Goal: Task Accomplishment & Management: Manage account settings

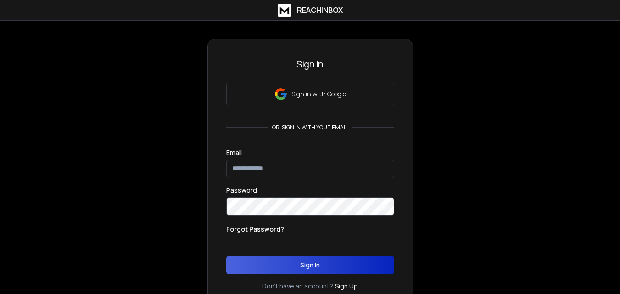
click at [294, 173] on input "email" at bounding box center [310, 169] width 168 height 18
paste input "**********"
type input "**********"
click at [336, 60] on button "Later" at bounding box center [339, 59] width 41 height 23
drag, startPoint x: 317, startPoint y: 165, endPoint x: 219, endPoint y: 172, distance: 97.5
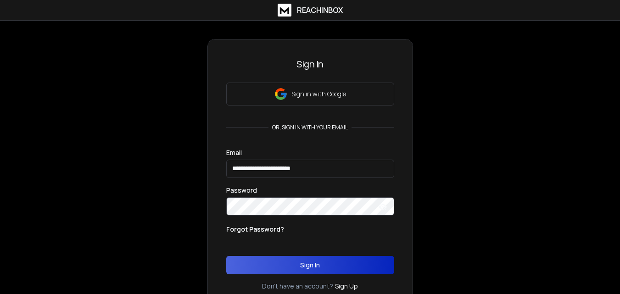
click at [219, 172] on div "**********" at bounding box center [310, 186] width 206 height 294
click at [181, 221] on div "**********" at bounding box center [310, 186] width 620 height 294
click at [226, 256] on button "Sign In" at bounding box center [310, 265] width 168 height 18
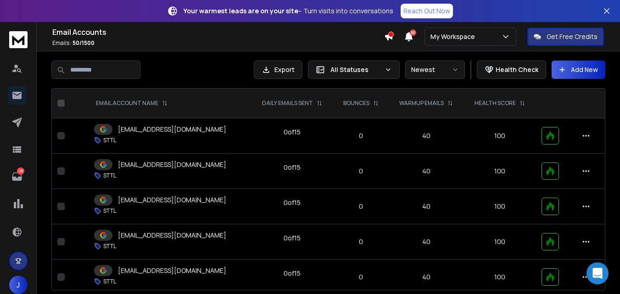
click at [583, 71] on button "Add New" at bounding box center [579, 70] width 54 height 18
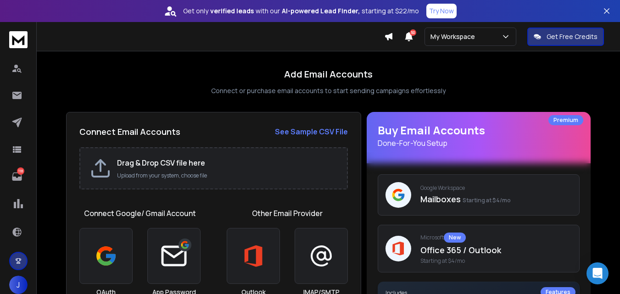
click at [111, 258] on icon at bounding box center [106, 256] width 23 height 28
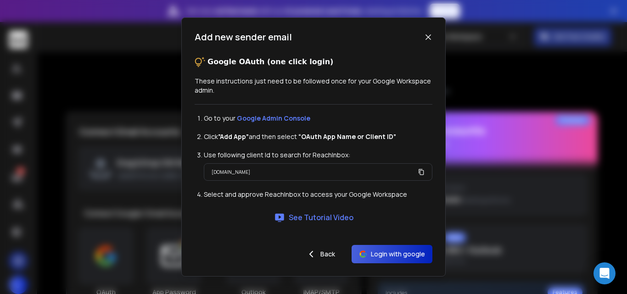
click at [381, 250] on button "Login with google" at bounding box center [392, 254] width 81 height 18
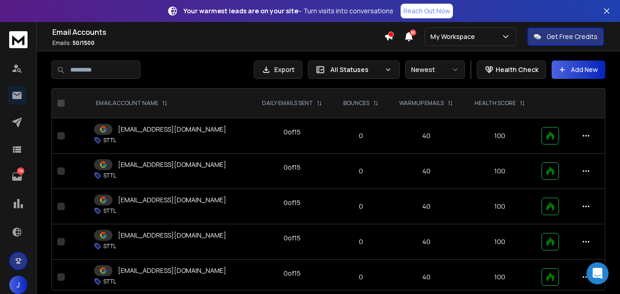
click at [578, 79] on div "Export All Statuses Newest Health Check Add New EMAIL ACCOUNT NAME DAILY EMAILS…" at bounding box center [328, 176] width 554 height 230
click at [586, 73] on button "Add New" at bounding box center [579, 70] width 54 height 18
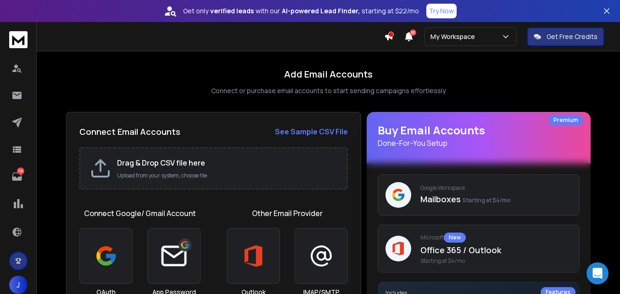
click at [88, 264] on div at bounding box center [105, 256] width 53 height 56
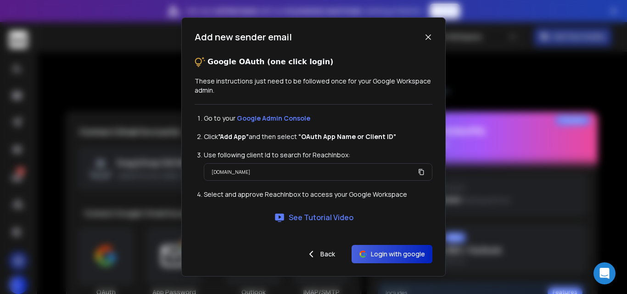
click at [380, 250] on button "Login with google" at bounding box center [392, 254] width 81 height 18
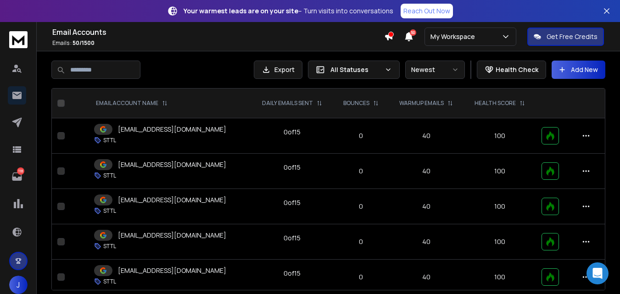
click at [587, 65] on button "Add New" at bounding box center [579, 70] width 54 height 18
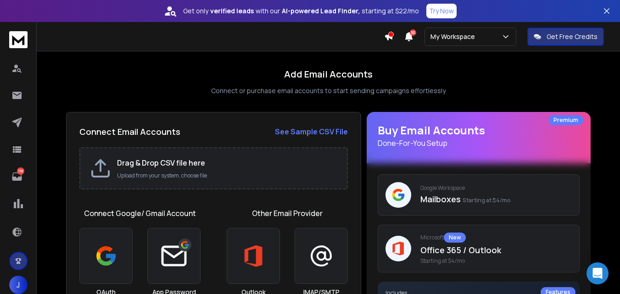
click at [79, 246] on div at bounding box center [105, 256] width 53 height 56
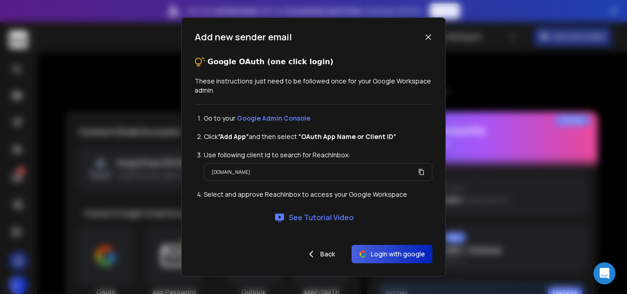
click at [382, 254] on button "Login with google" at bounding box center [392, 254] width 81 height 18
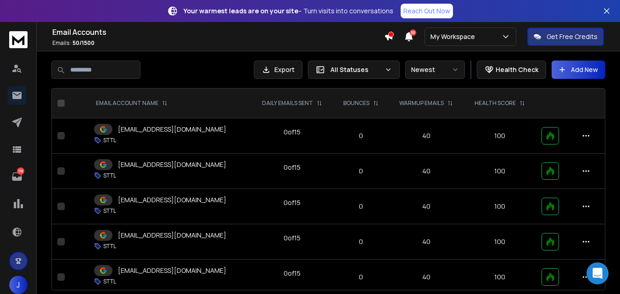
click at [589, 68] on button "Add New" at bounding box center [579, 70] width 54 height 18
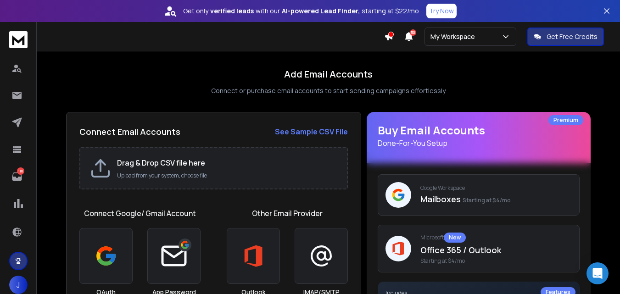
click at [94, 252] on div at bounding box center [105, 256] width 53 height 56
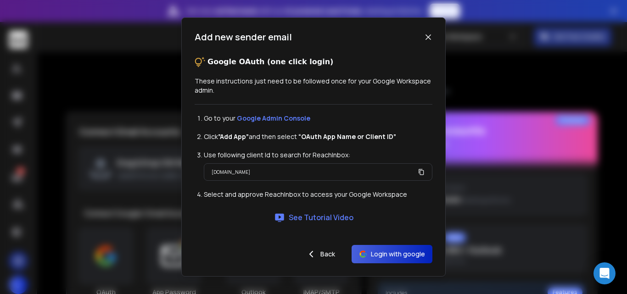
click at [376, 253] on button "Login with google" at bounding box center [392, 254] width 81 height 18
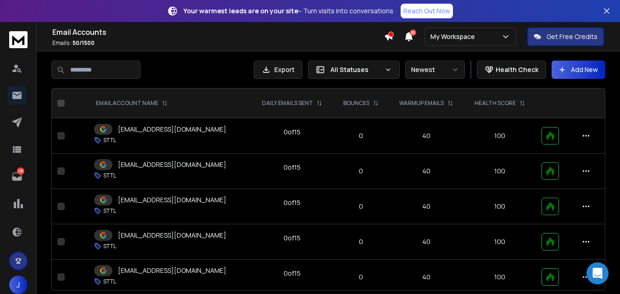
click at [585, 72] on button "Add New" at bounding box center [579, 70] width 54 height 18
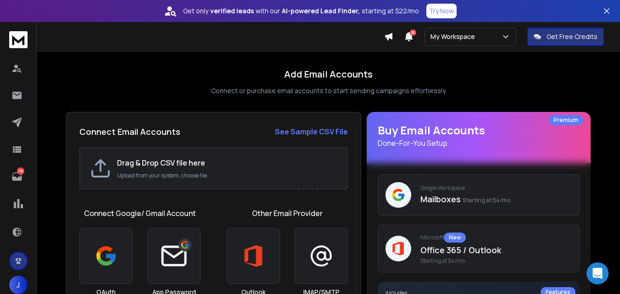
click at [107, 258] on icon at bounding box center [106, 256] width 23 height 28
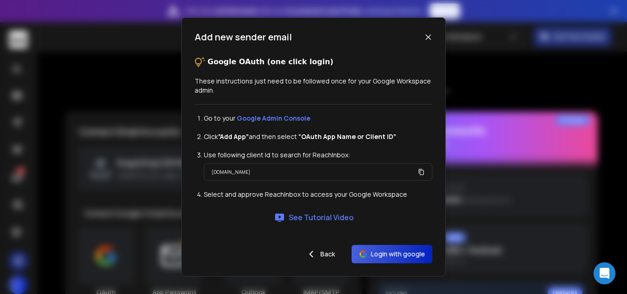
click at [377, 253] on button "Login with google" at bounding box center [392, 254] width 81 height 18
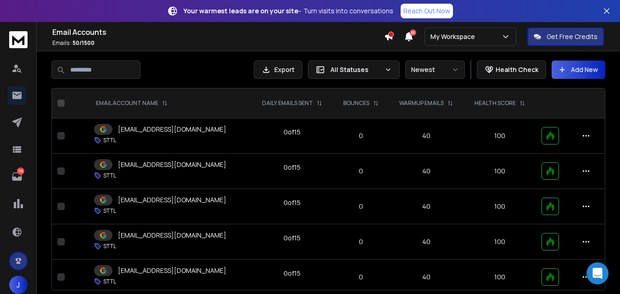
click at [571, 73] on button "Add New" at bounding box center [579, 70] width 54 height 18
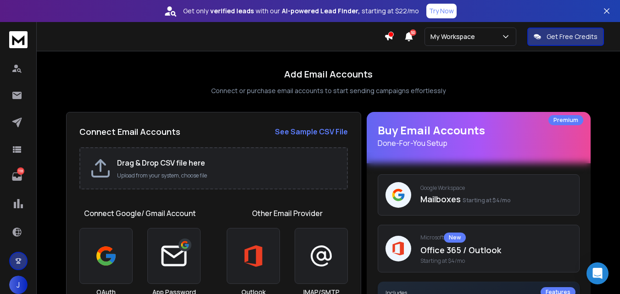
click at [124, 251] on div at bounding box center [105, 256] width 53 height 56
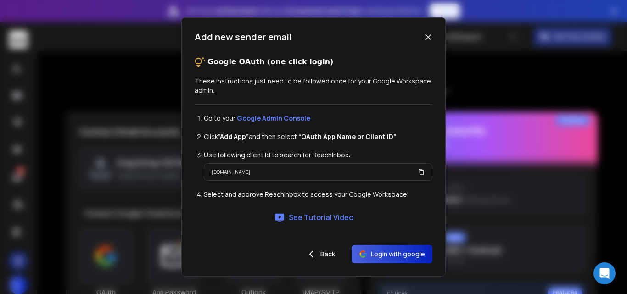
click at [413, 253] on button "Login with google" at bounding box center [392, 254] width 81 height 18
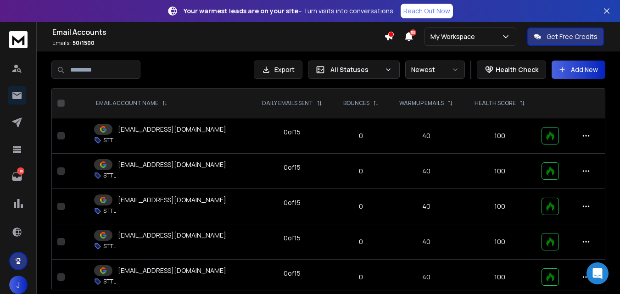
click at [562, 67] on icon at bounding box center [562, 70] width 6 height 6
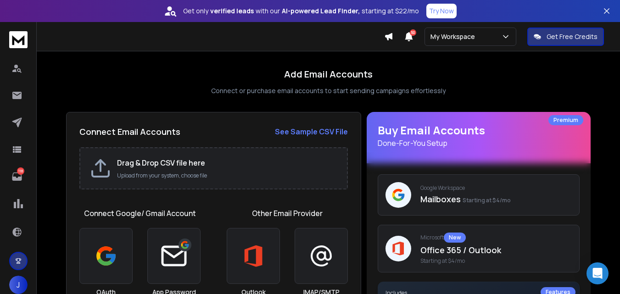
click at [103, 250] on icon at bounding box center [105, 249] width 15 height 7
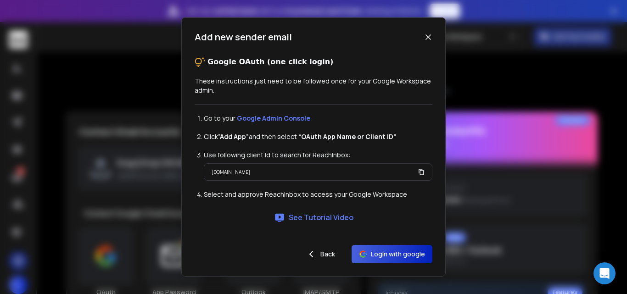
click at [391, 256] on button "Login with google" at bounding box center [392, 254] width 81 height 18
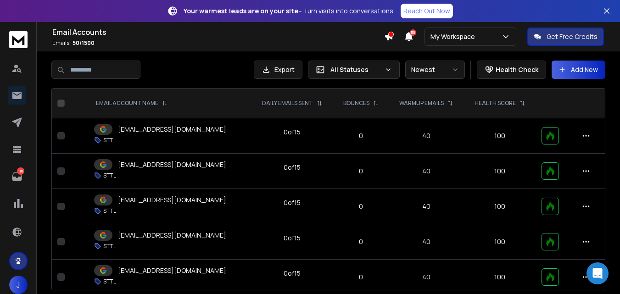
click at [580, 66] on button "Add New" at bounding box center [579, 70] width 54 height 18
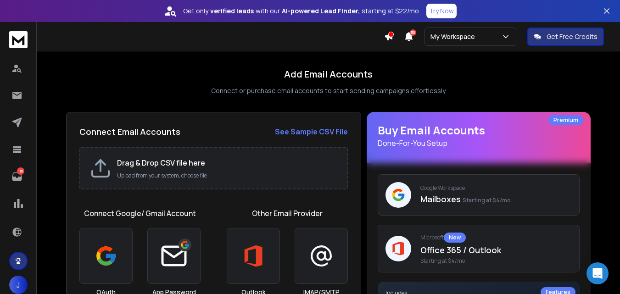
click at [89, 258] on div at bounding box center [105, 256] width 53 height 56
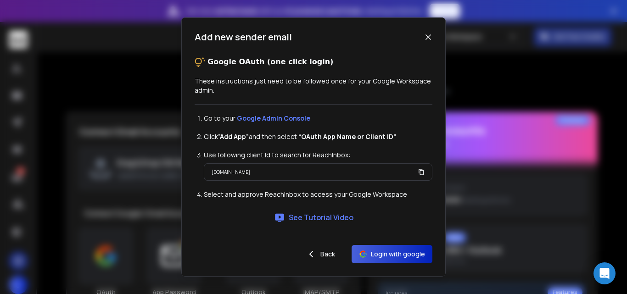
click at [383, 254] on button "Login with google" at bounding box center [392, 254] width 81 height 18
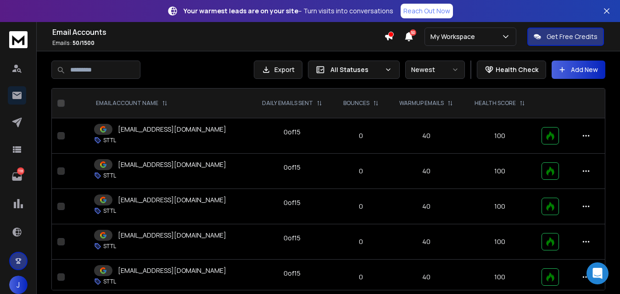
click at [583, 73] on button "Add New" at bounding box center [579, 70] width 54 height 18
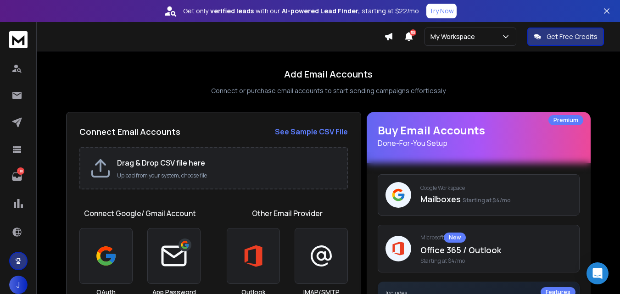
click at [100, 255] on icon at bounding box center [105, 255] width 19 height 19
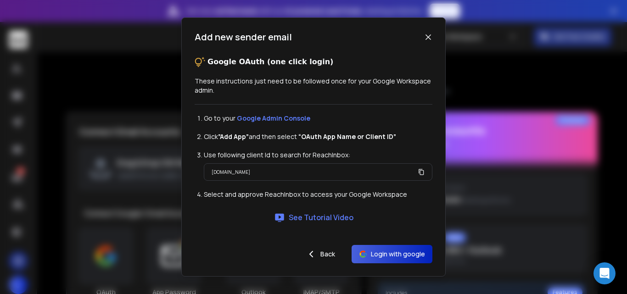
click at [395, 253] on button "Login with google" at bounding box center [392, 254] width 81 height 18
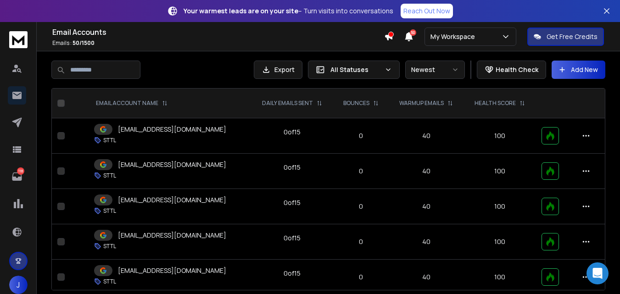
click at [576, 65] on button "Add New" at bounding box center [579, 70] width 54 height 18
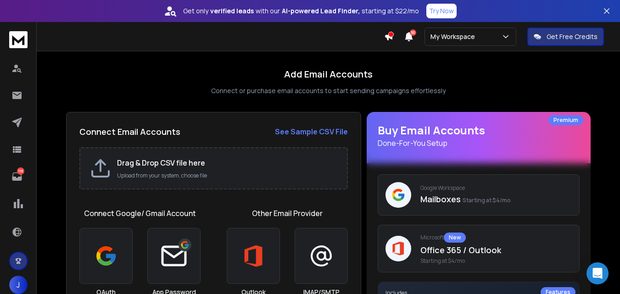
click at [102, 258] on icon at bounding box center [106, 256] width 23 height 28
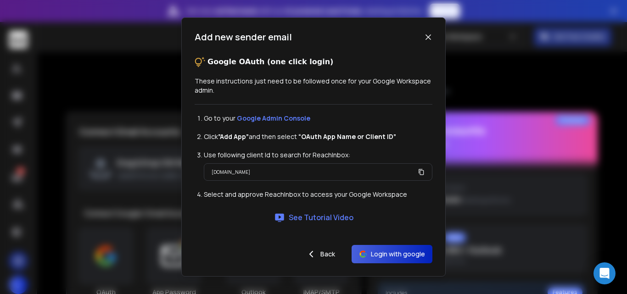
click at [385, 252] on button "Login with google" at bounding box center [392, 254] width 81 height 18
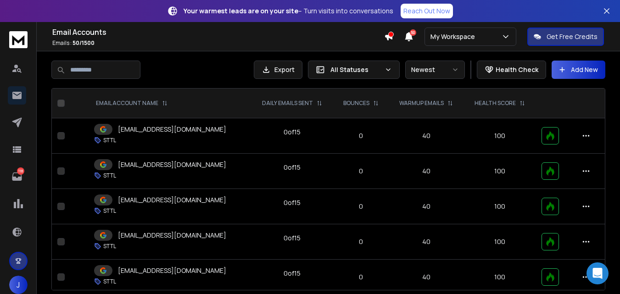
click at [574, 67] on button "Add New" at bounding box center [579, 70] width 54 height 18
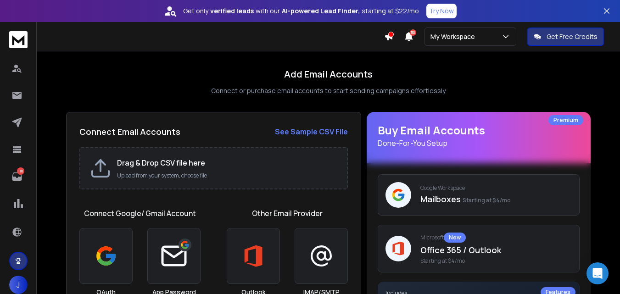
click at [116, 254] on icon at bounding box center [106, 256] width 23 height 28
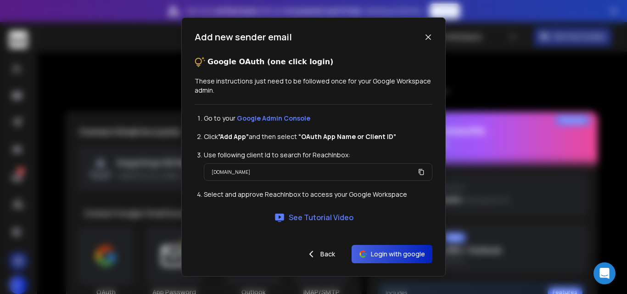
click at [408, 251] on button "Login with google" at bounding box center [392, 254] width 81 height 18
